Goal: Task Accomplishment & Management: Manage account settings

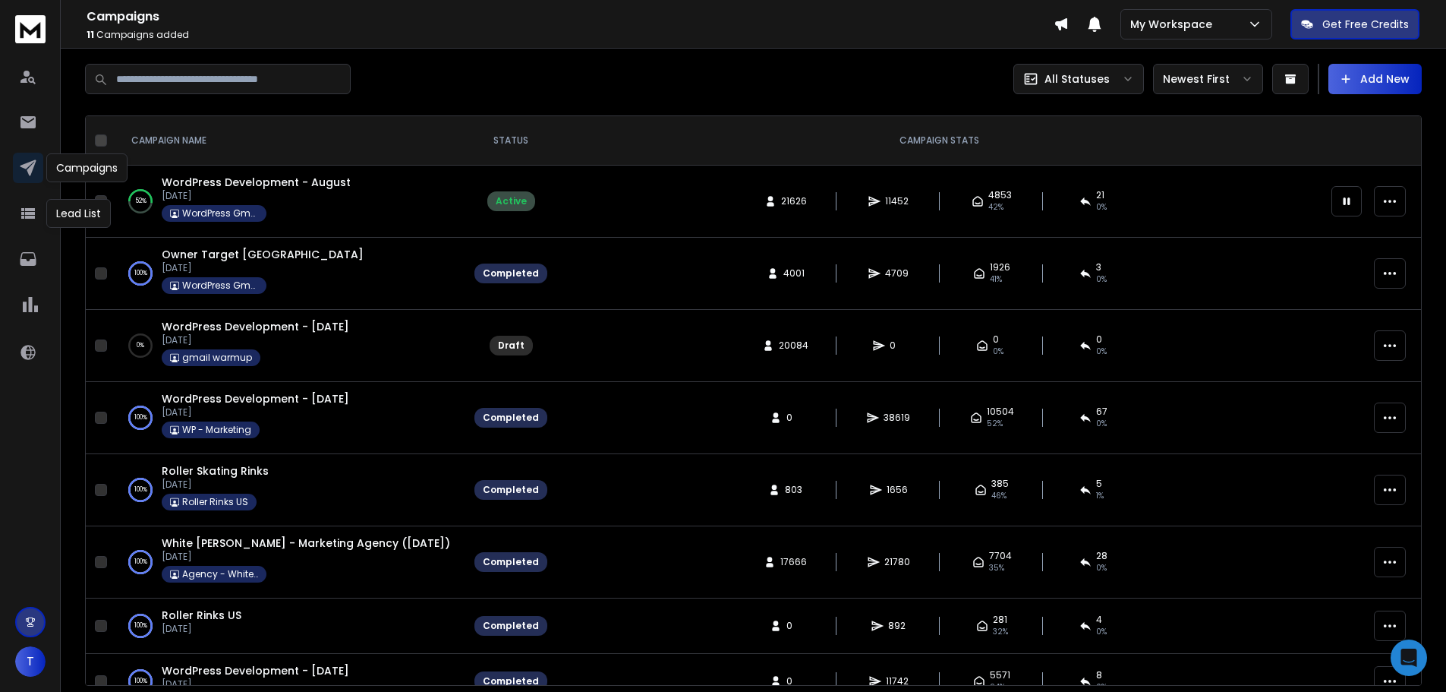
click at [15, 150] on div at bounding box center [30, 217] width 35 height 312
click at [11, 109] on div "T" at bounding box center [30, 346] width 61 height 692
click at [21, 118] on icon at bounding box center [27, 122] width 15 height 12
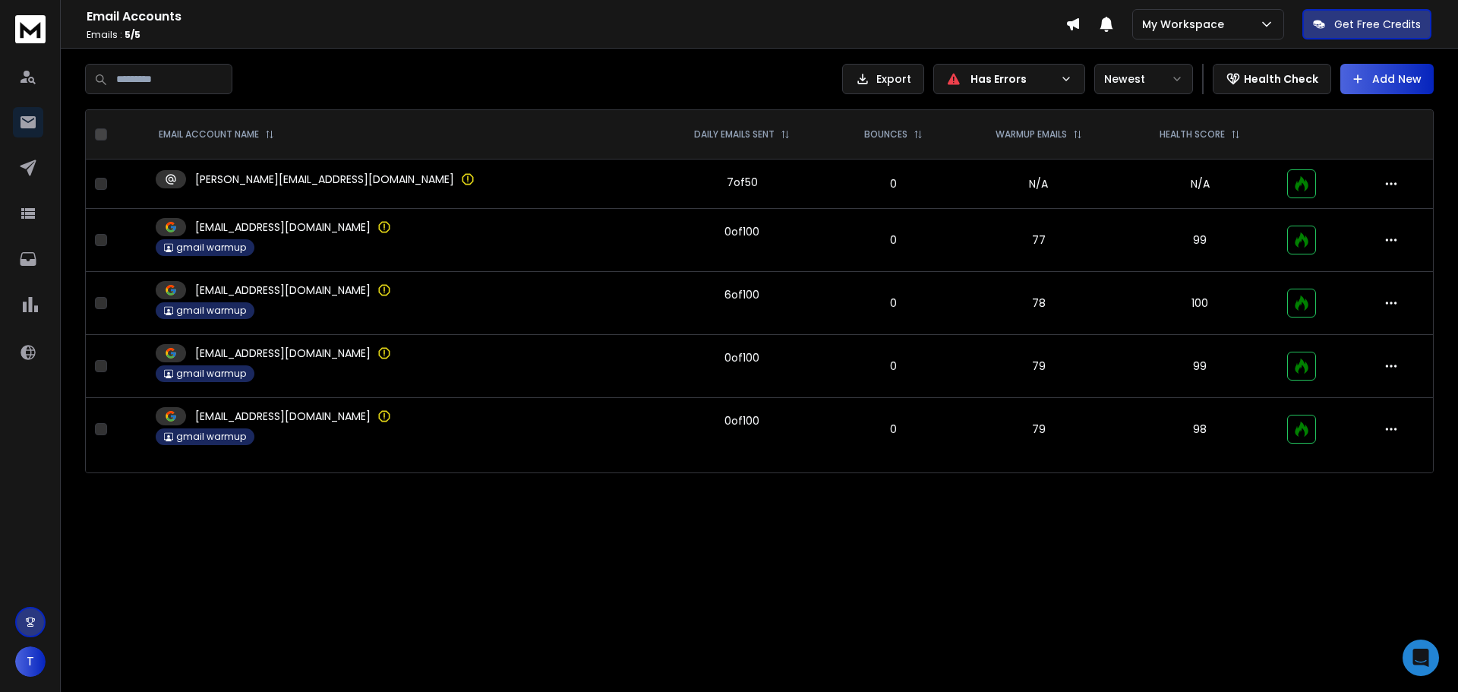
click at [388, 598] on div "Get only verified leads with our AI-powered Lead Finder, starting at $22/mo Try…" at bounding box center [729, 346] width 1458 height 692
click at [991, 77] on p "Has Errors" at bounding box center [1012, 78] width 84 height 15
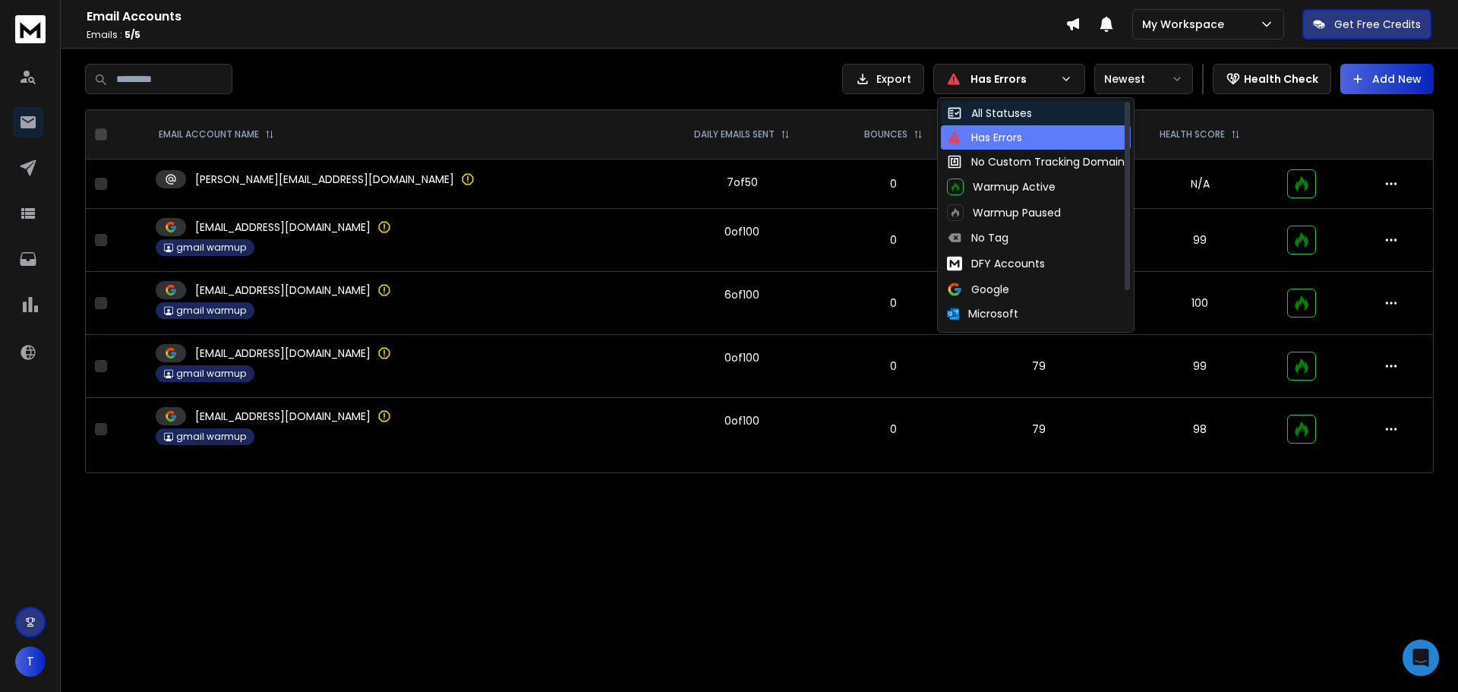
click at [1001, 111] on div "All Statuses" at bounding box center [989, 113] width 85 height 15
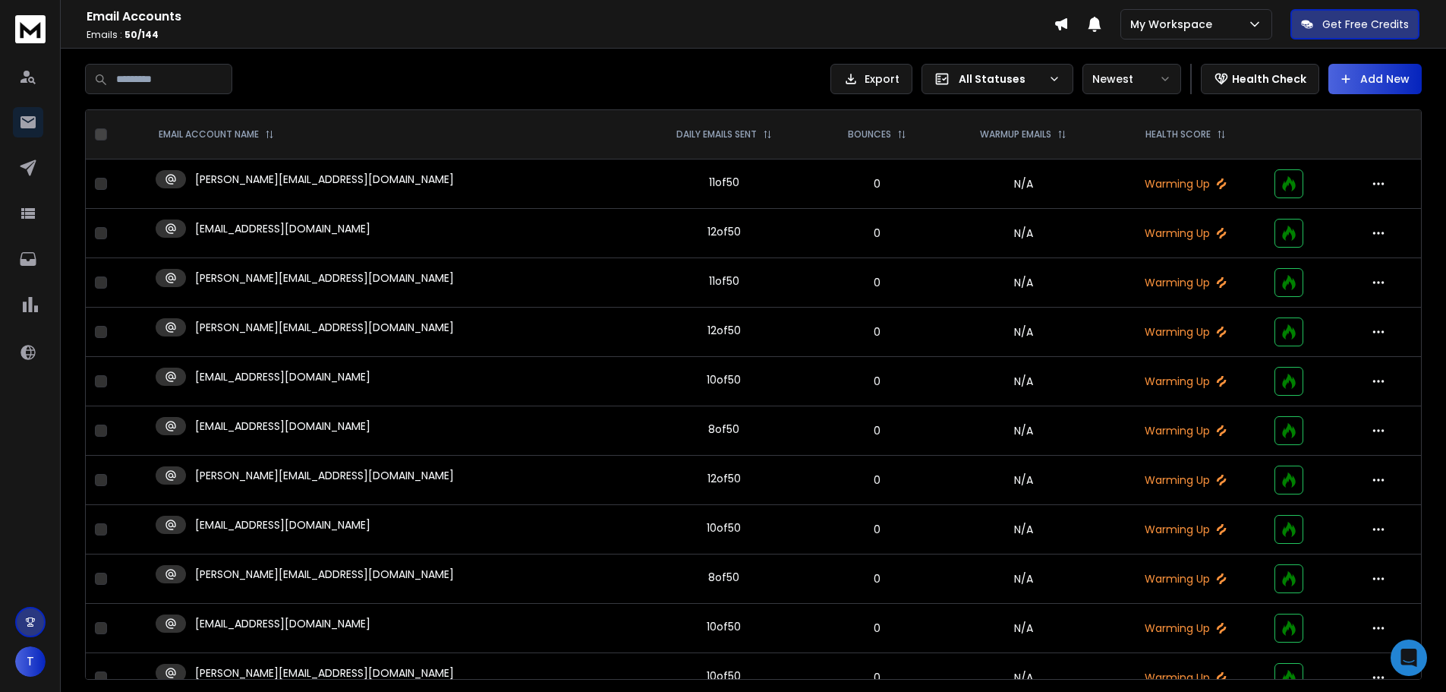
click at [1000, 54] on div "Export All Statuses Newest Health Check Add New EMAIL ACCOUNT NAME DAILY EMAILS…" at bounding box center [754, 372] width 1386 height 646
click at [1001, 72] on div "All Statuses" at bounding box center [998, 79] width 152 height 30
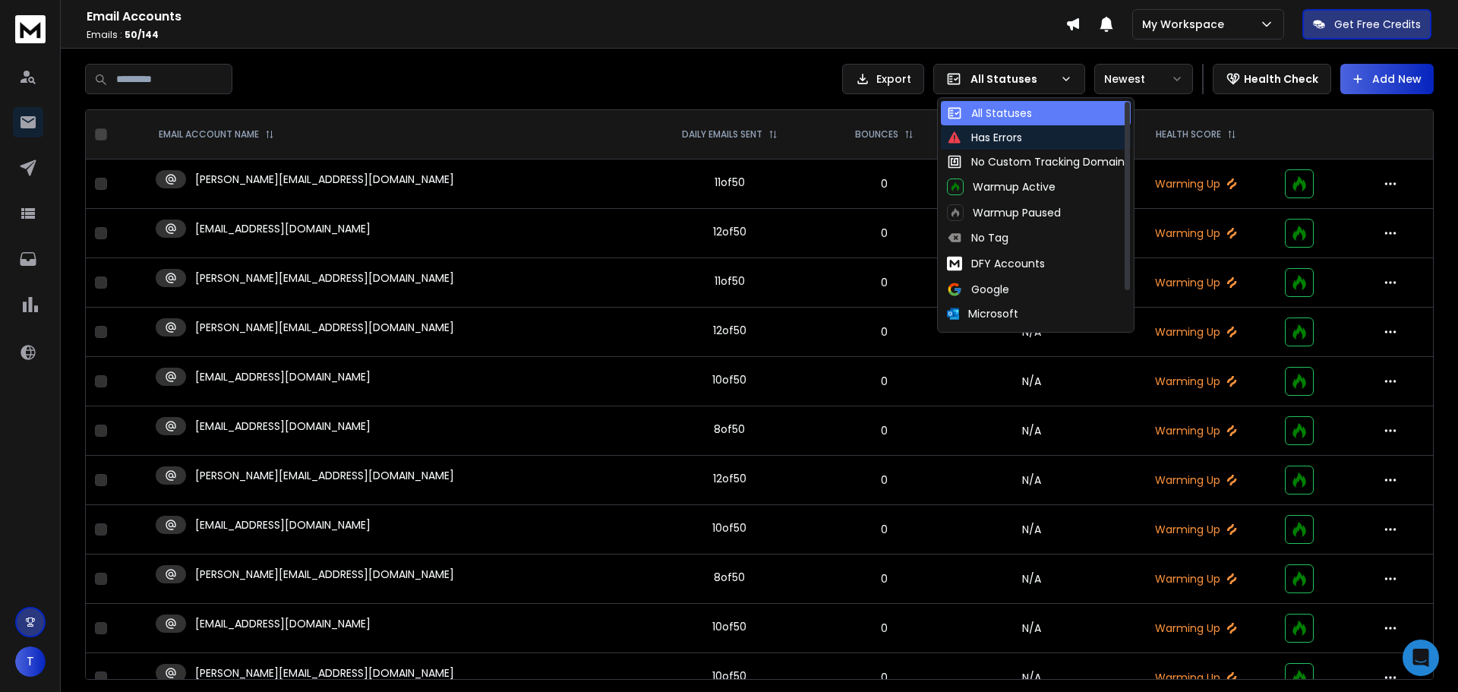
click at [1006, 144] on div "Has Errors" at bounding box center [984, 137] width 75 height 15
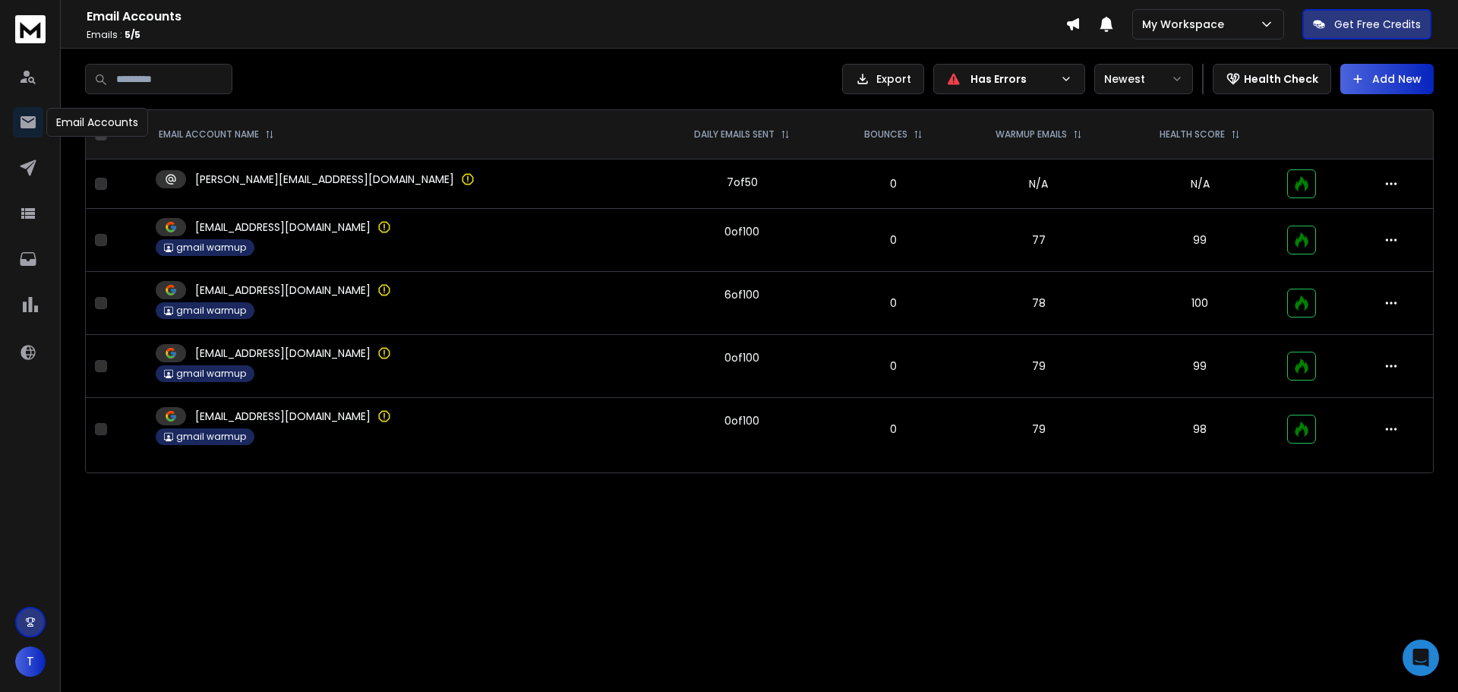
click at [32, 134] on link at bounding box center [28, 122] width 30 height 30
click at [23, 161] on icon at bounding box center [28, 168] width 18 height 18
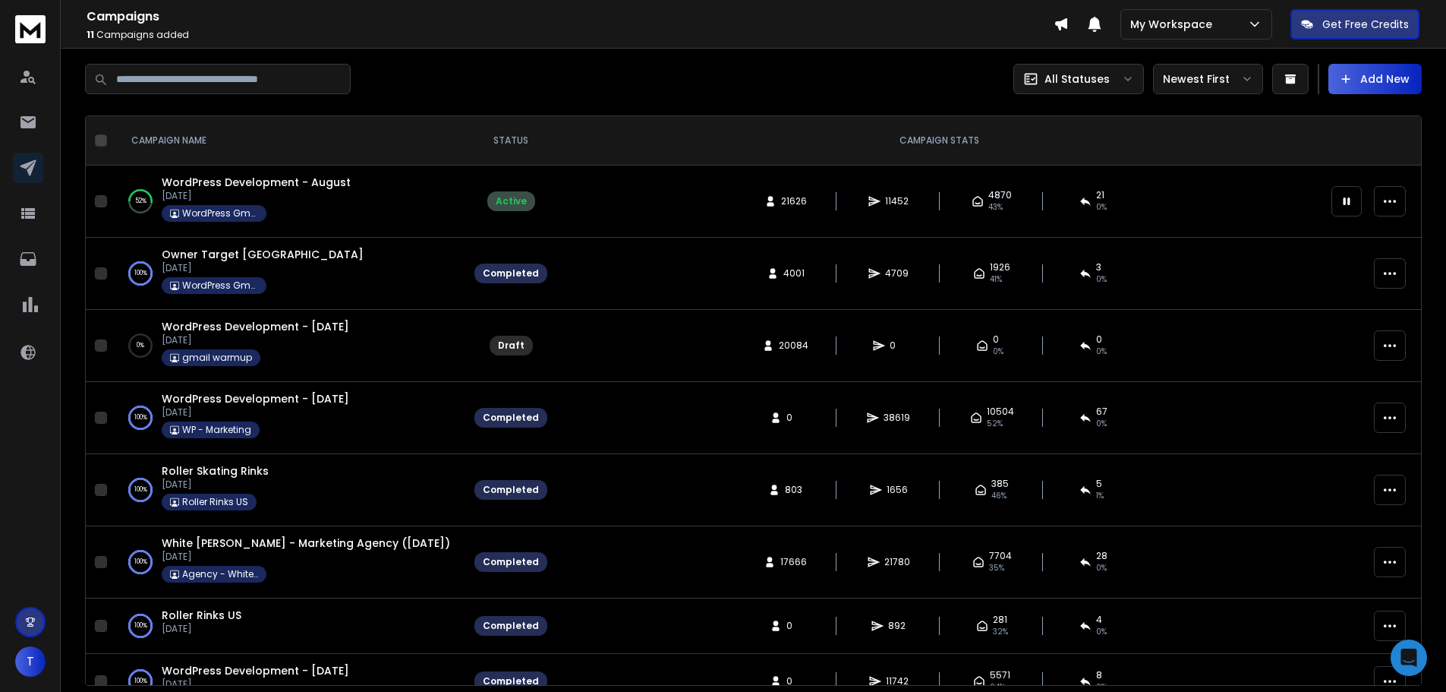
click at [320, 180] on span "WordPress Development - August" at bounding box center [256, 182] width 189 height 15
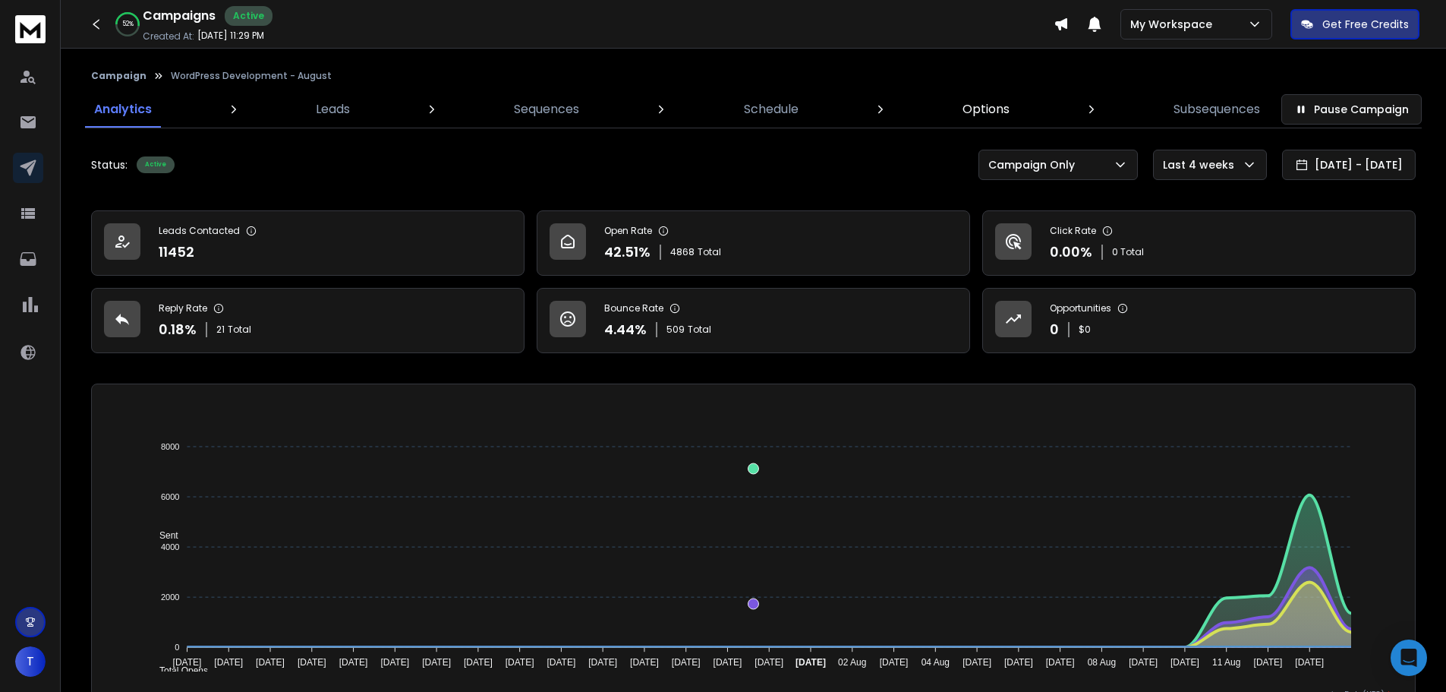
click at [984, 111] on p "Options" at bounding box center [986, 109] width 47 height 18
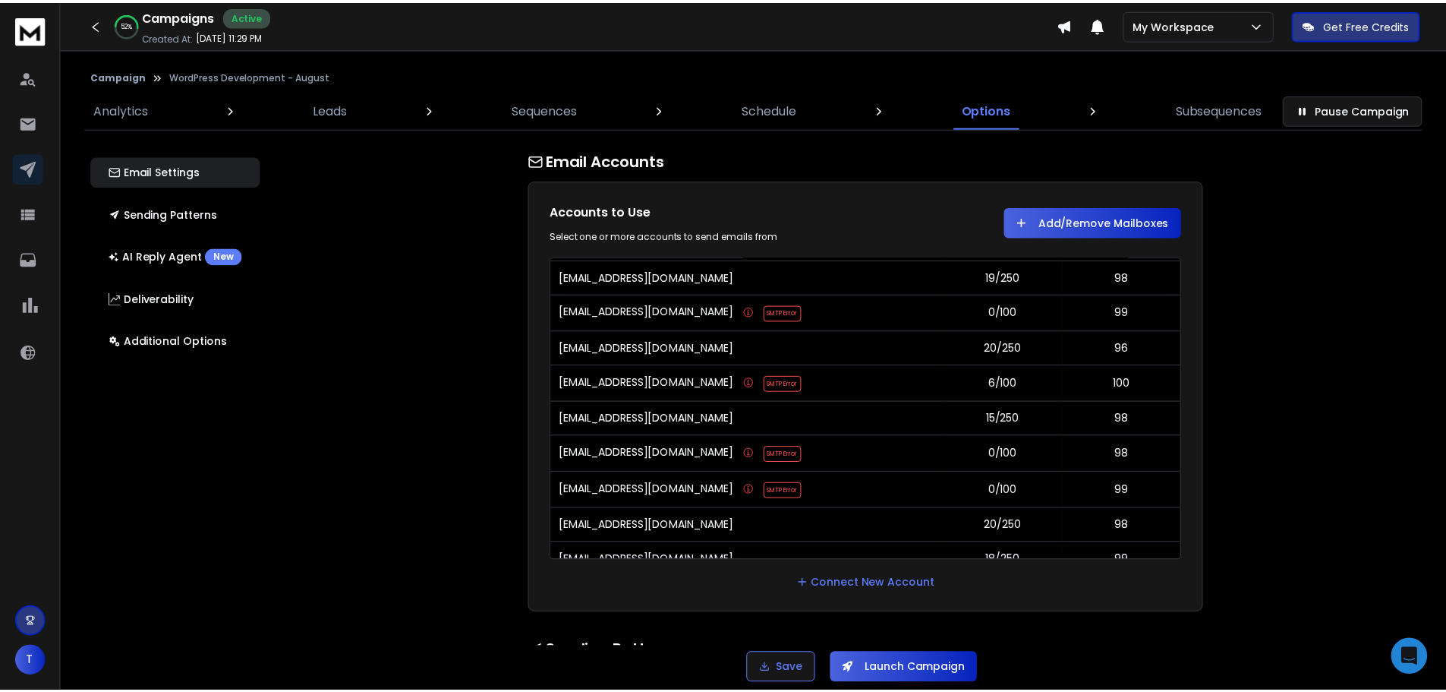
scroll to position [4172, 0]
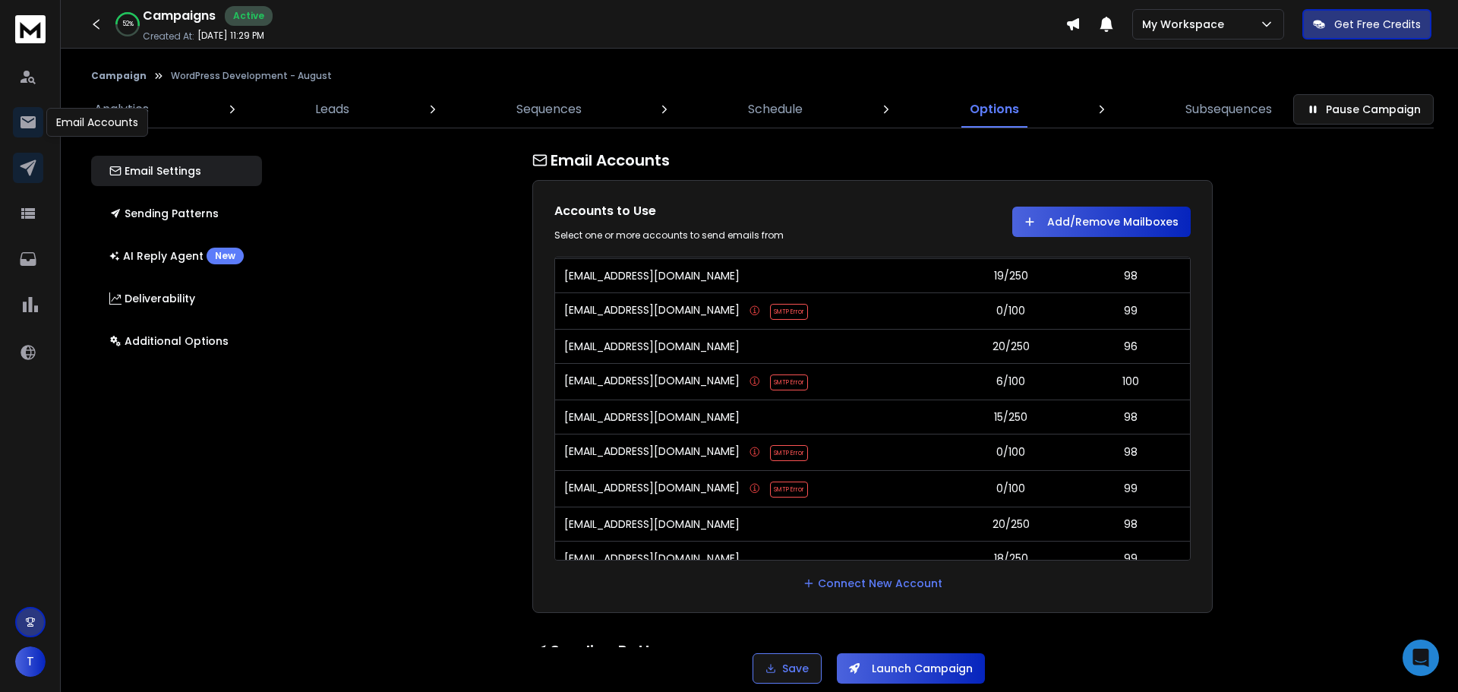
click at [36, 124] on icon at bounding box center [28, 122] width 18 height 18
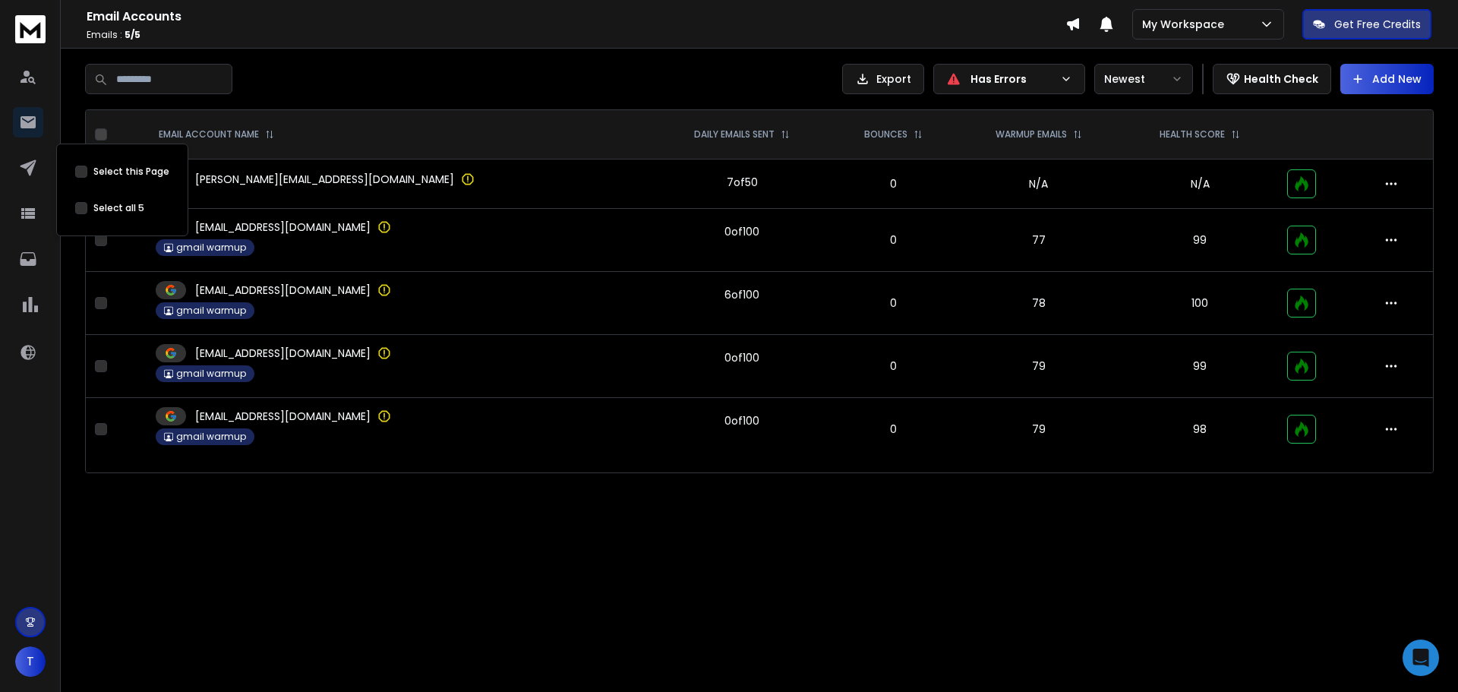
click at [103, 134] on button "Select this Page" at bounding box center [101, 134] width 12 height 12
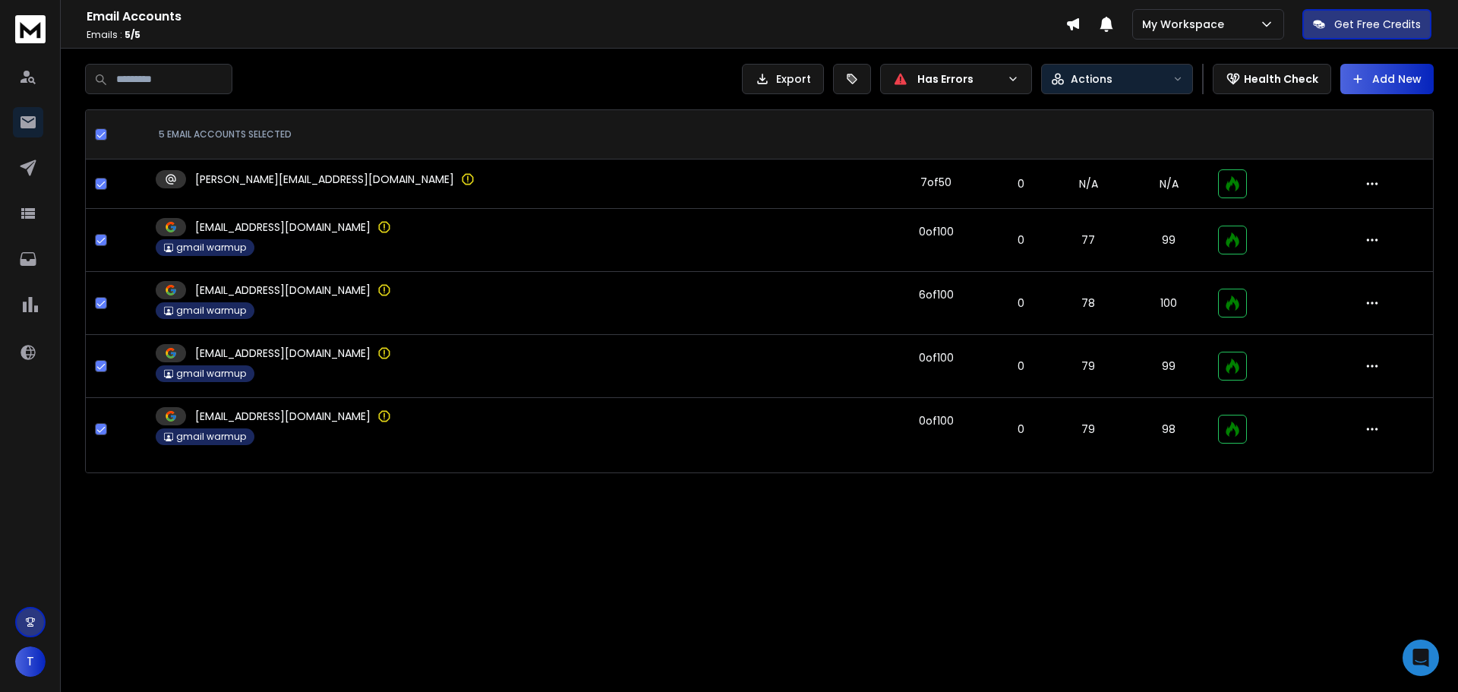
click at [1080, 79] on p "Actions" at bounding box center [1092, 78] width 42 height 15
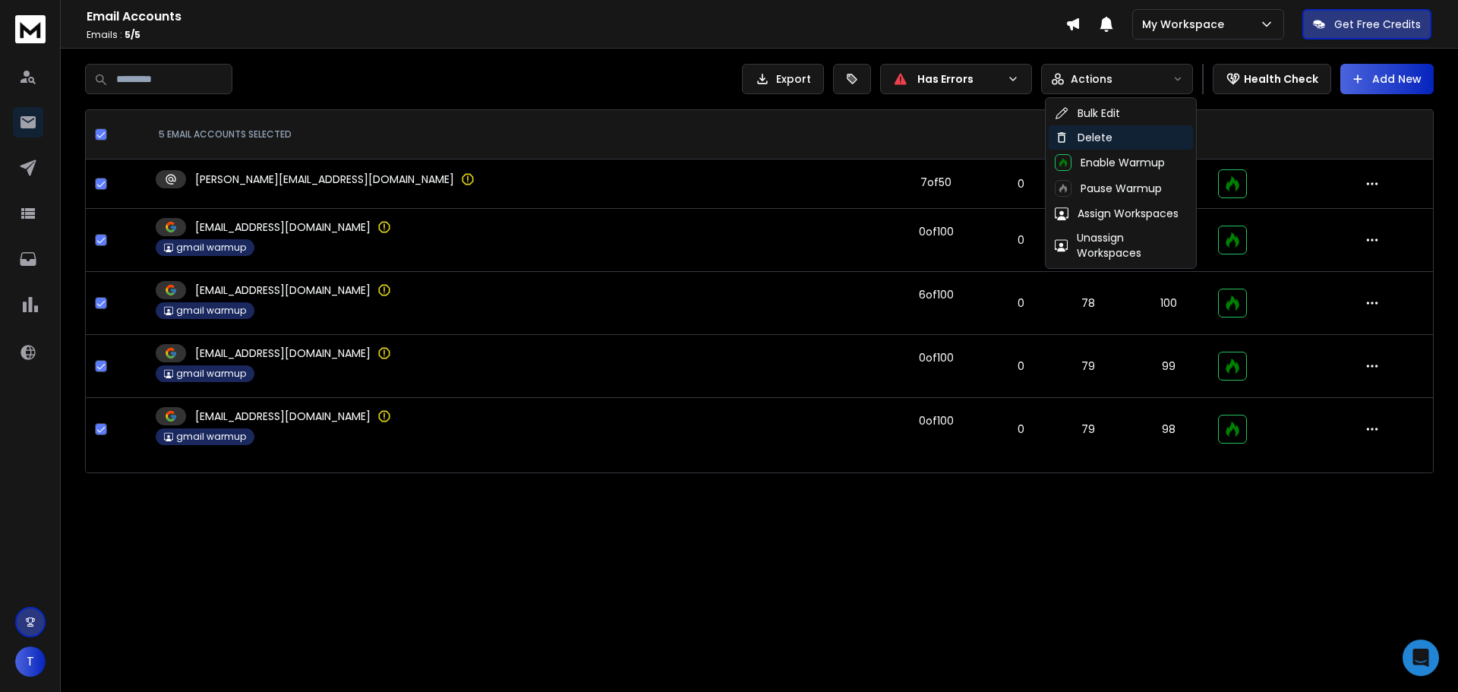
click at [1096, 140] on div "Delete" at bounding box center [1084, 137] width 58 height 15
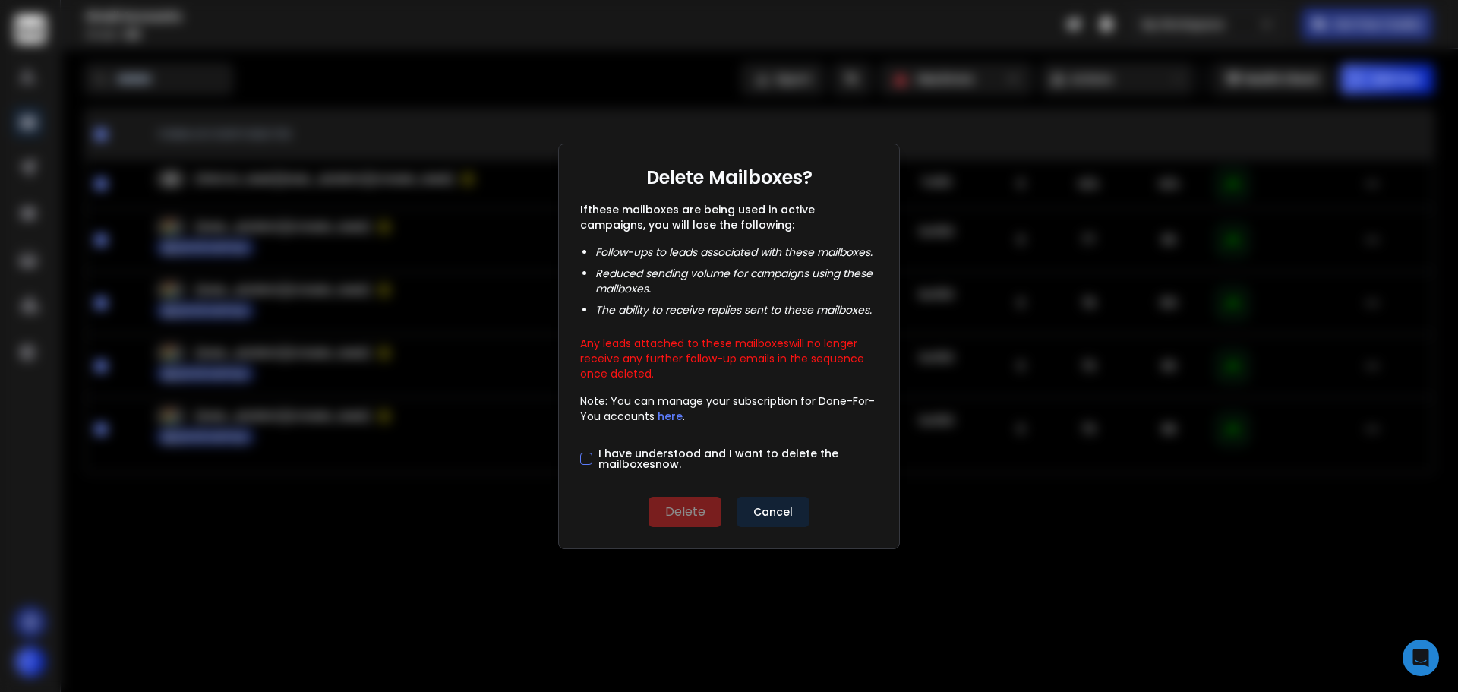
click at [640, 462] on label "I have understood and I want to delete the mailbox es now." at bounding box center [737, 458] width 279 height 21
click at [592, 462] on button "I have understood and I want to delete the mailbox es now." at bounding box center [586, 459] width 12 height 12
click at [697, 514] on button "Delete" at bounding box center [684, 512] width 73 height 30
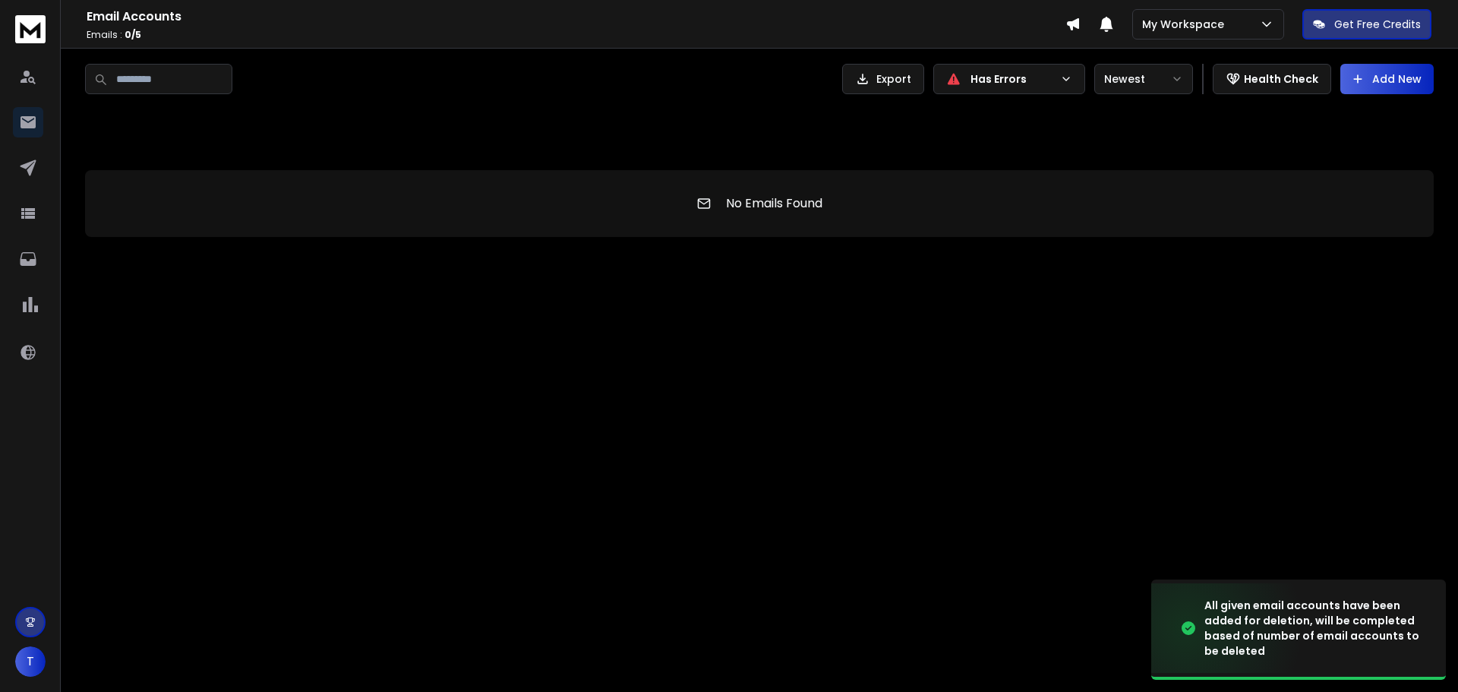
click at [11, 100] on div "T" at bounding box center [30, 346] width 61 height 692
click at [29, 132] on link at bounding box center [28, 122] width 30 height 30
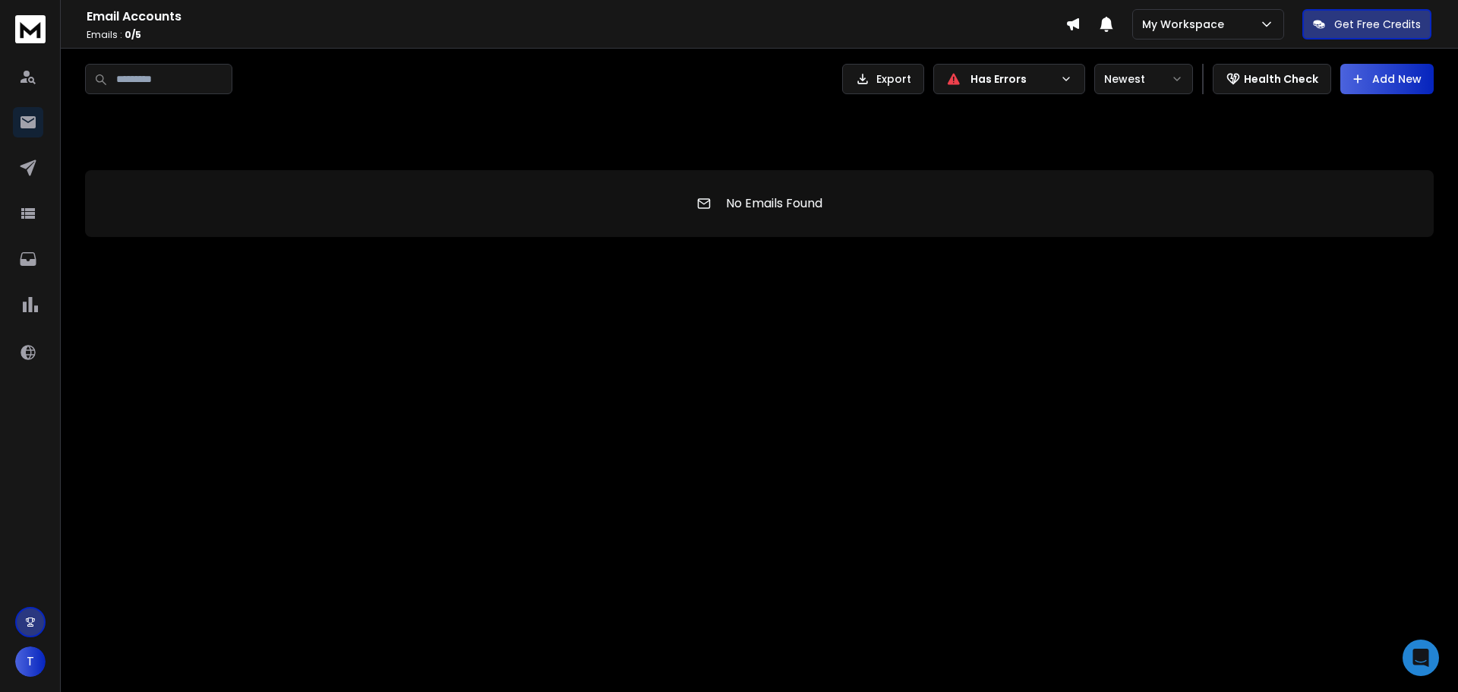
click at [995, 81] on p "Has Errors" at bounding box center [1012, 78] width 84 height 15
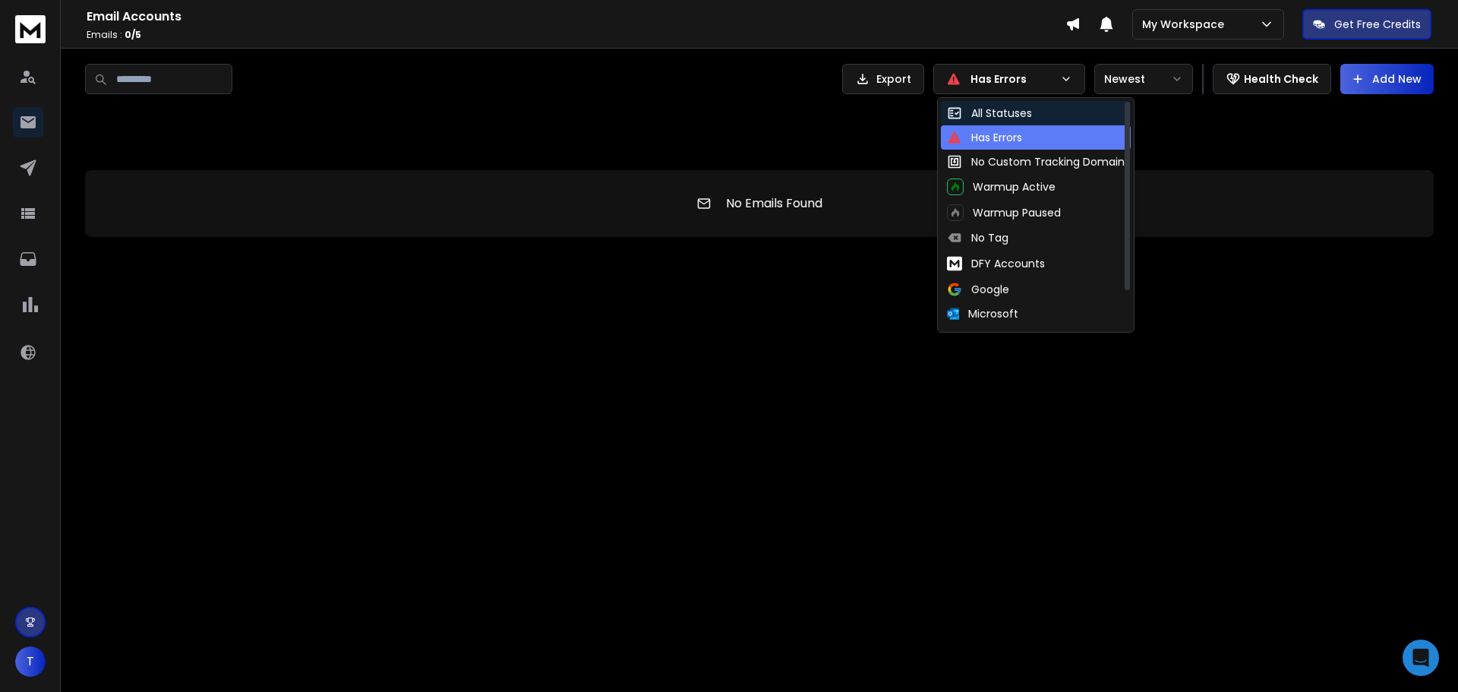
click at [991, 110] on div "All Statuses" at bounding box center [989, 113] width 85 height 15
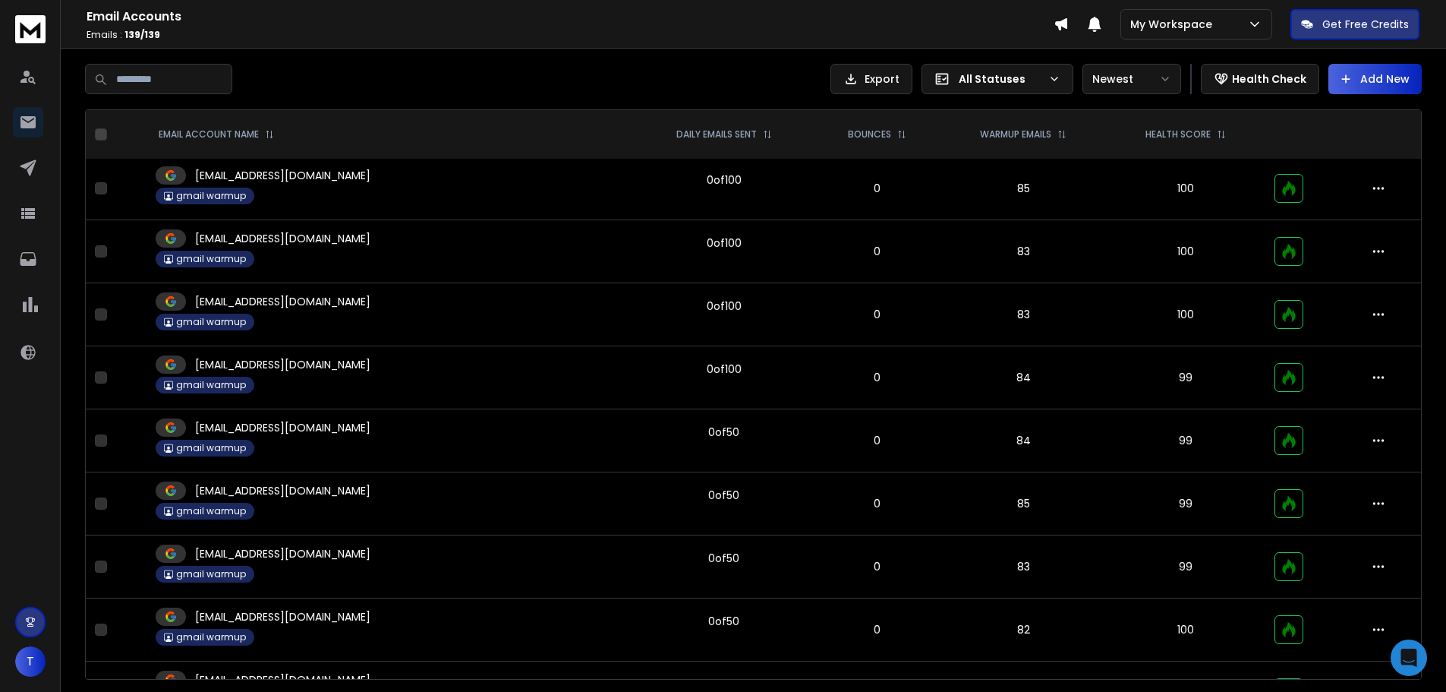
scroll to position [6693, 0]
